Goal: Check status: Check status

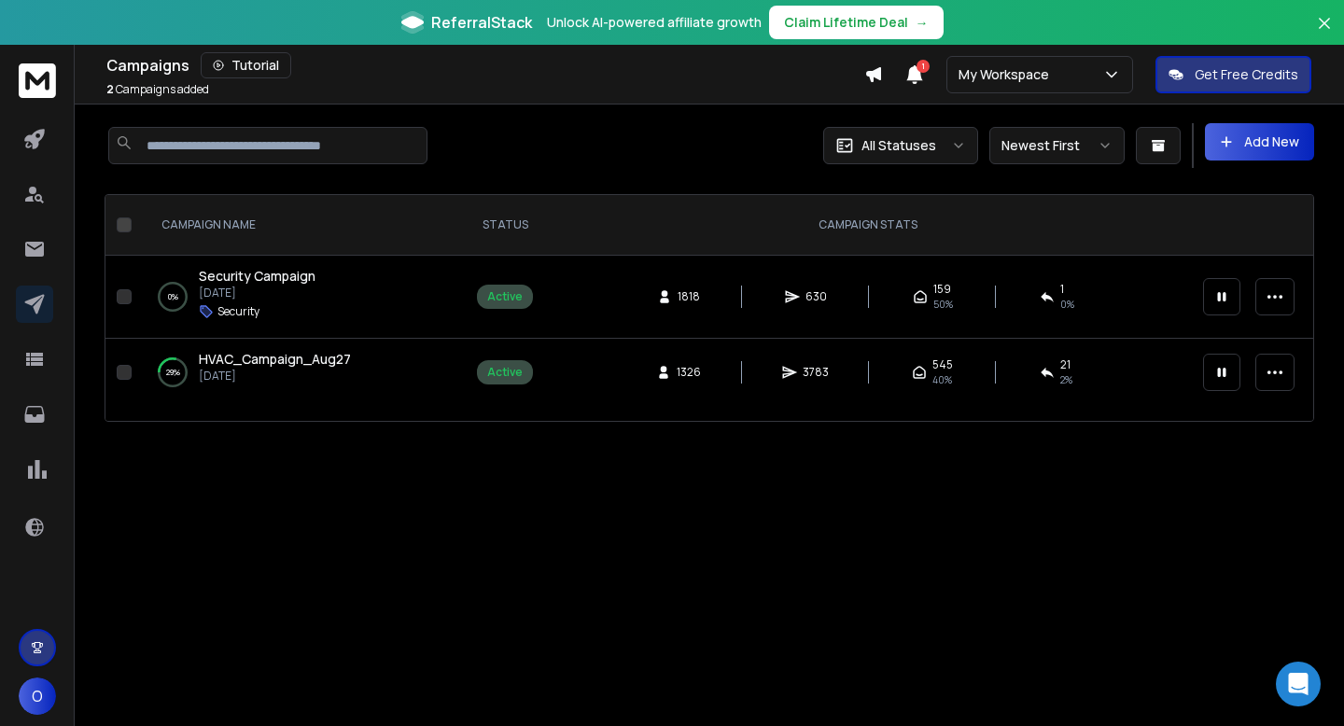
click at [270, 277] on span "Security Campaign" at bounding box center [257, 276] width 117 height 18
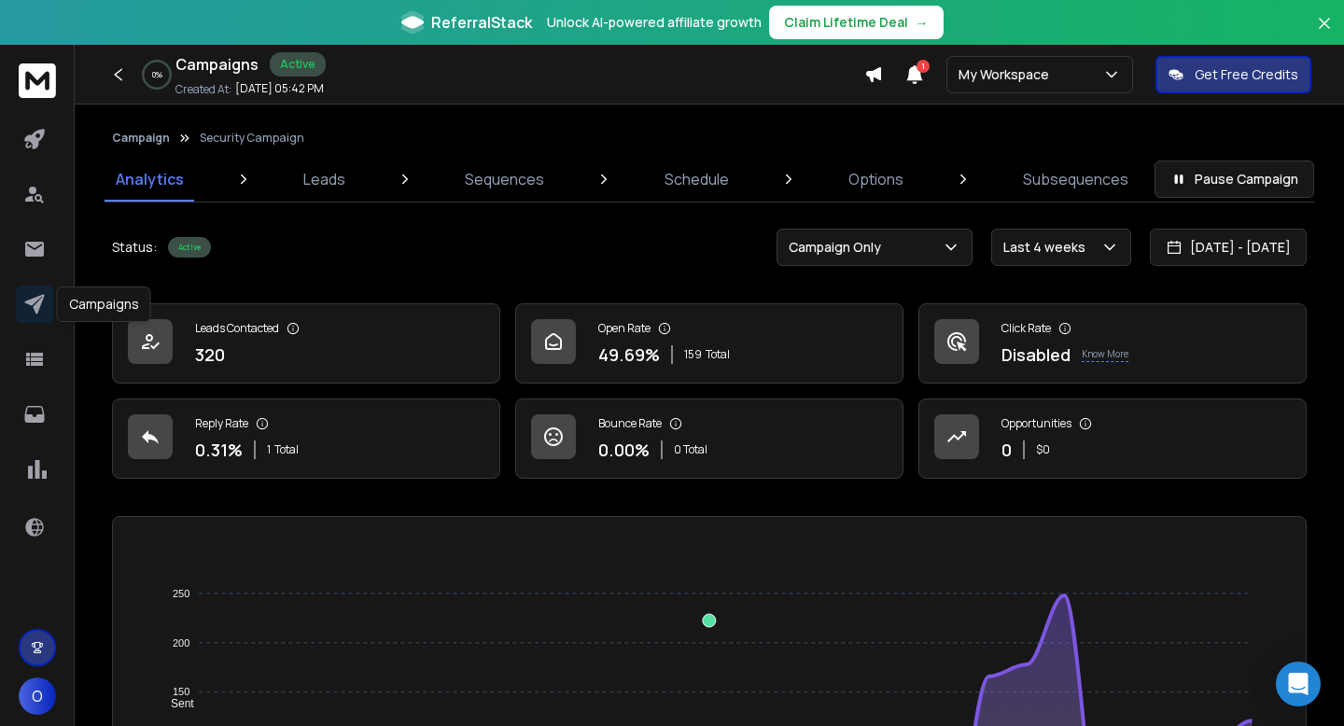
click at [35, 303] on icon at bounding box center [34, 304] width 22 height 22
